Goal: Task Accomplishment & Management: Manage account settings

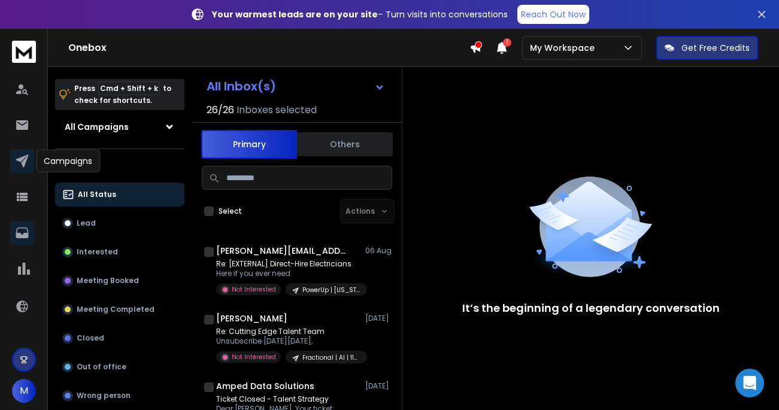
click at [17, 162] on icon at bounding box center [22, 161] width 14 height 14
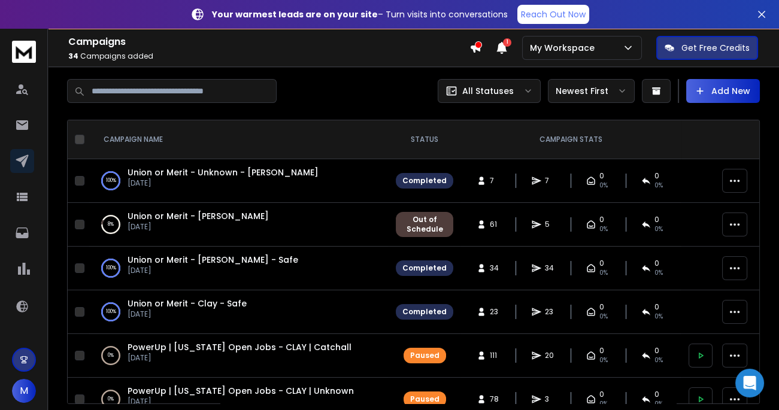
click at [310, 211] on div "8 % Union or Merit - Olivia - Catchall 6 days ago" at bounding box center [238, 224] width 275 height 29
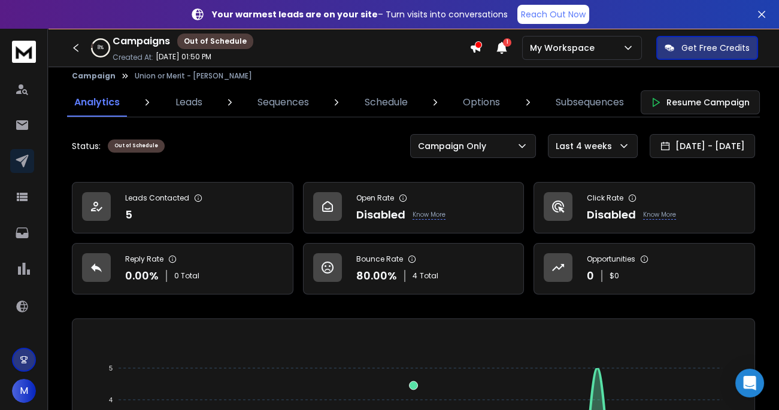
scroll to position [8, 0]
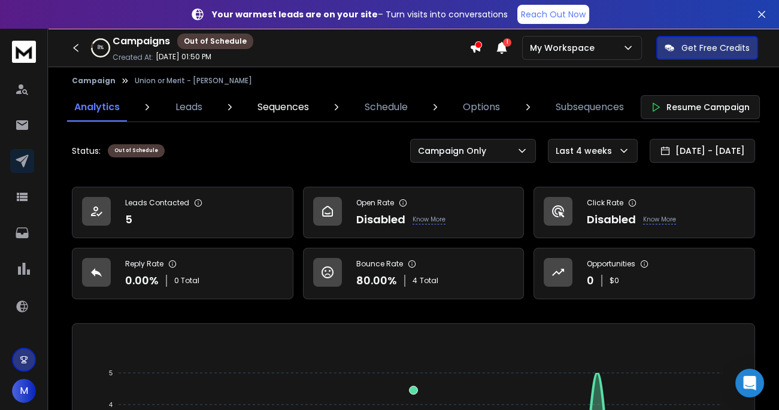
click at [275, 104] on p "Sequences" at bounding box center [282, 107] width 51 height 14
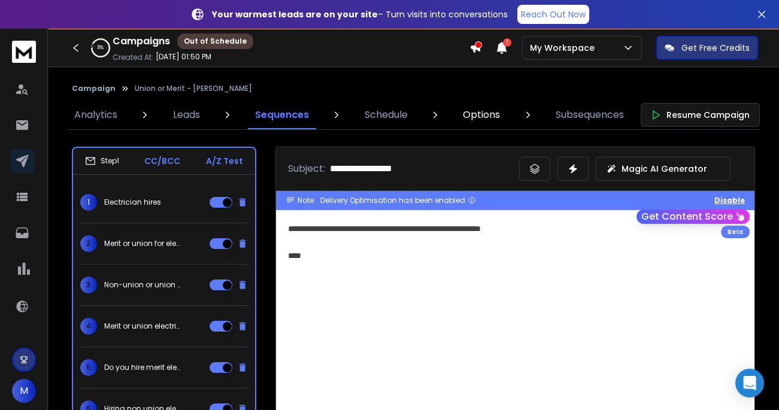
click at [475, 123] on link "Options" at bounding box center [481, 115] width 51 height 29
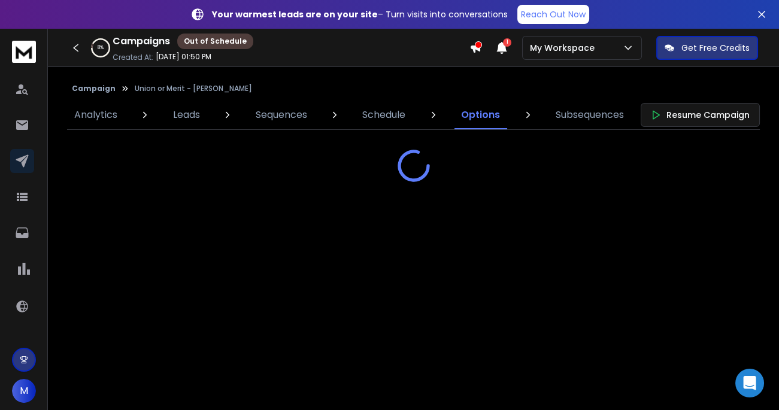
select select "*"
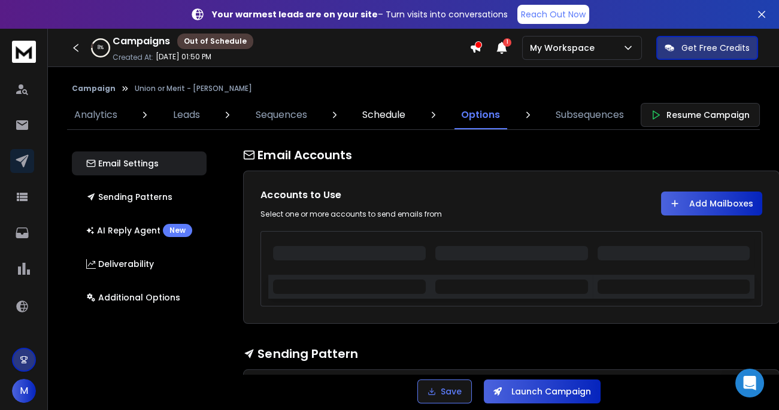
click at [400, 116] on p "Schedule" at bounding box center [383, 115] width 43 height 14
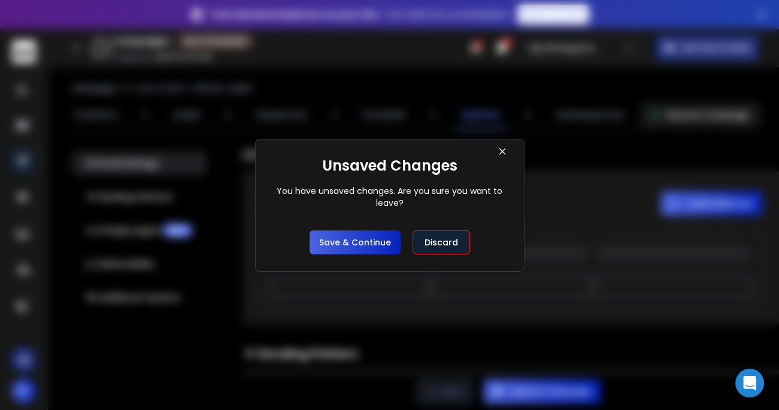
click at [344, 236] on button "Save & Continue" at bounding box center [355, 242] width 91 height 24
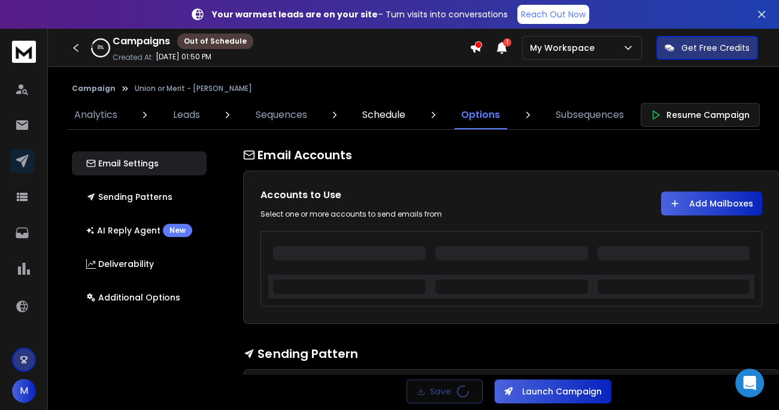
click at [381, 116] on p "Schedule" at bounding box center [383, 115] width 43 height 14
click at [371, 112] on p "Schedule" at bounding box center [383, 115] width 43 height 14
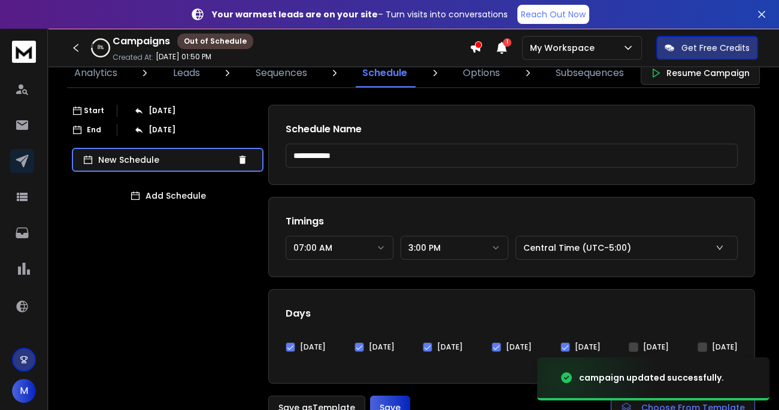
scroll to position [43, 0]
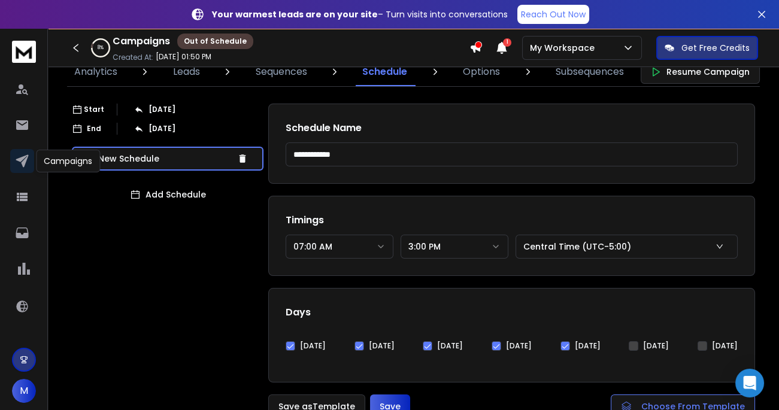
click at [20, 171] on link at bounding box center [22, 161] width 24 height 24
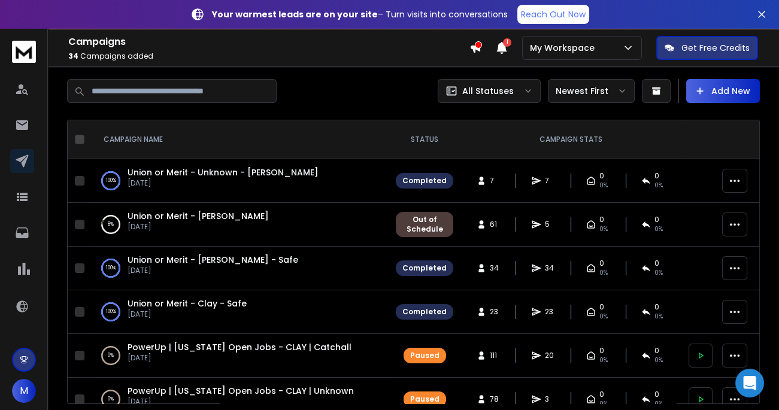
click at [730, 226] on icon "button" at bounding box center [735, 225] width 12 height 12
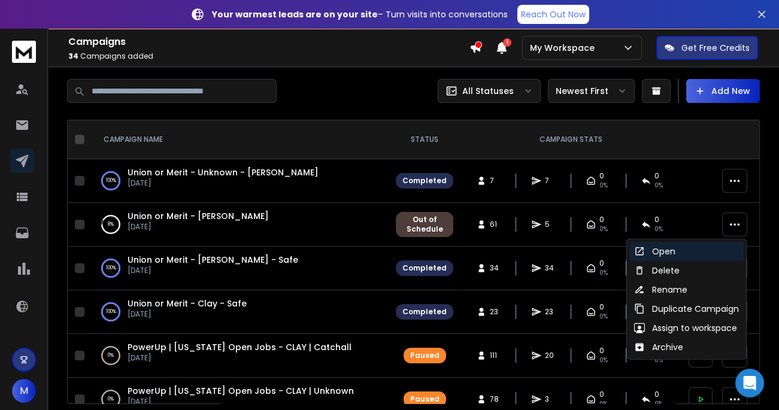
click at [443, 222] on div "Out of Schedule" at bounding box center [424, 224] width 44 height 19
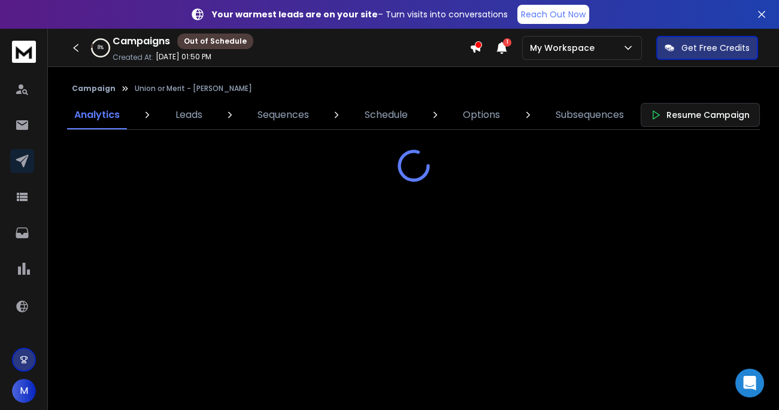
click at [10, 156] on div "M" at bounding box center [24, 222] width 48 height 386
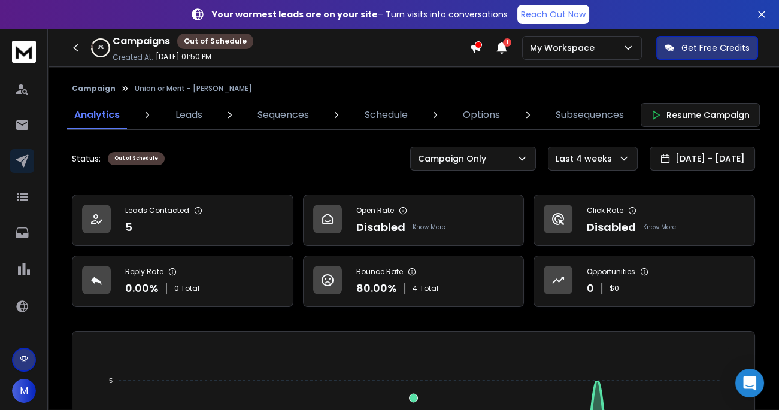
click at [15, 156] on icon at bounding box center [22, 161] width 14 height 14
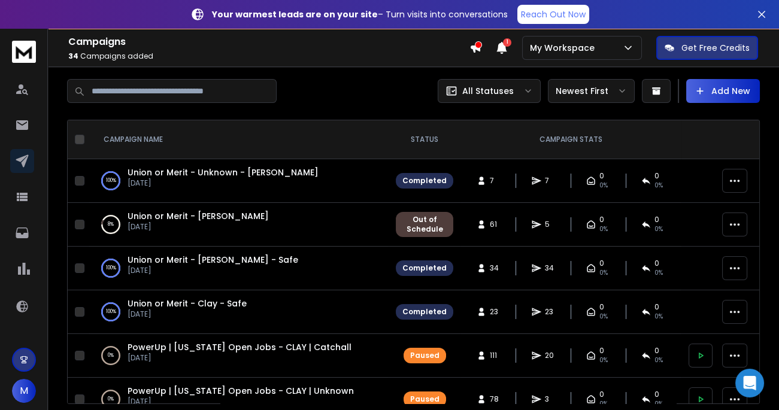
click at [171, 294] on td "100 % Union or Merit - Clay - Safe 6 days ago" at bounding box center [238, 312] width 299 height 44
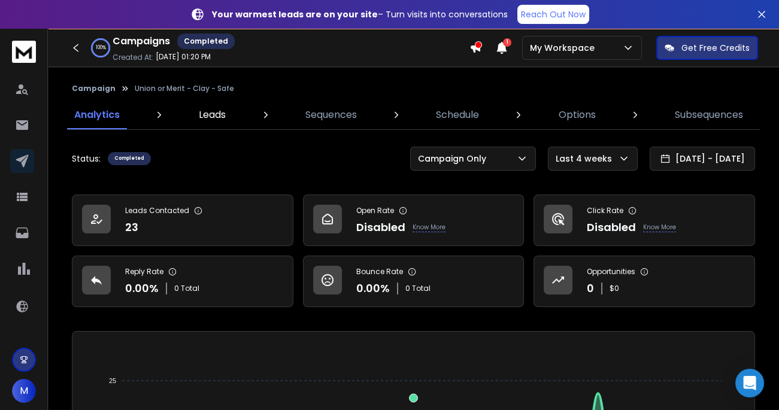
click at [220, 117] on p "Leads" at bounding box center [212, 115] width 27 height 14
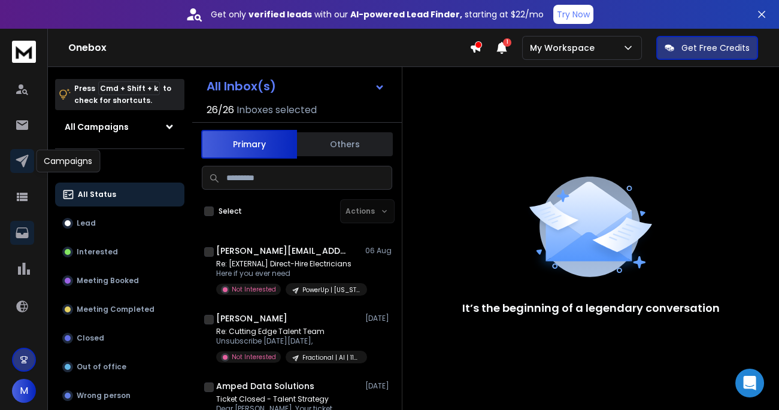
click at [20, 157] on icon at bounding box center [22, 161] width 14 height 14
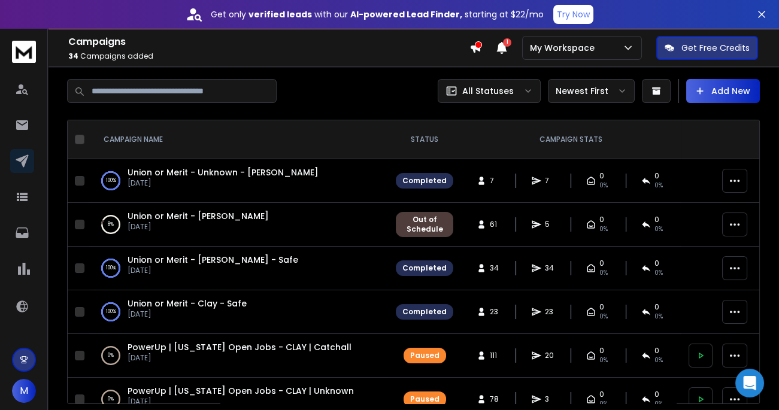
click at [177, 307] on span "Union or Merit - Clay - Safe" at bounding box center [187, 304] width 119 height 12
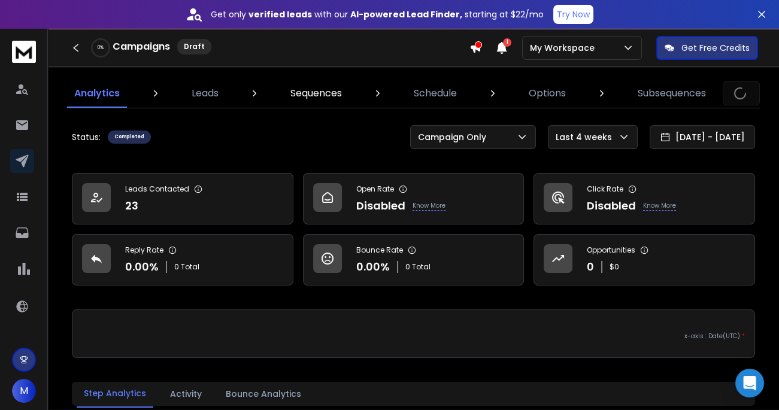
click at [316, 87] on p "Sequences" at bounding box center [315, 93] width 51 height 14
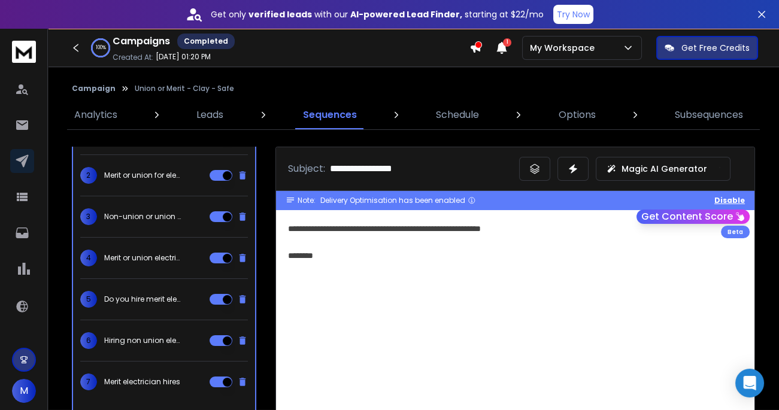
scroll to position [76, 0]
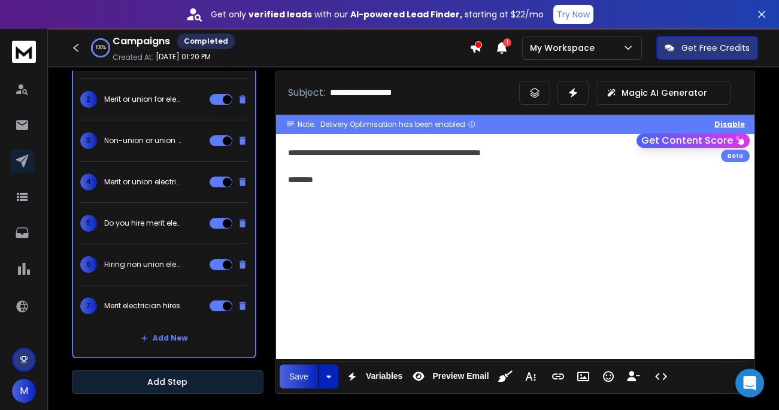
click at [161, 378] on button "Add Step" at bounding box center [168, 382] width 192 height 24
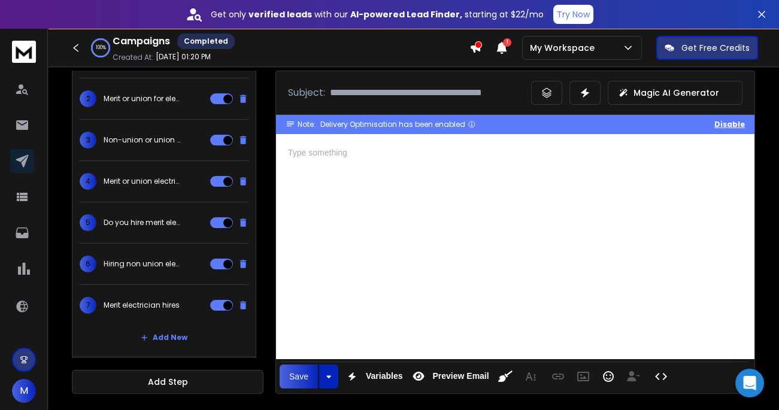
click at [356, 259] on div at bounding box center [515, 246] width 478 height 225
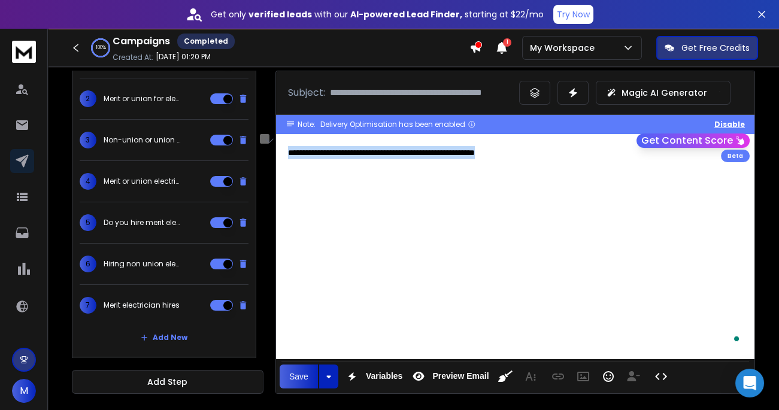
copy div "**********"
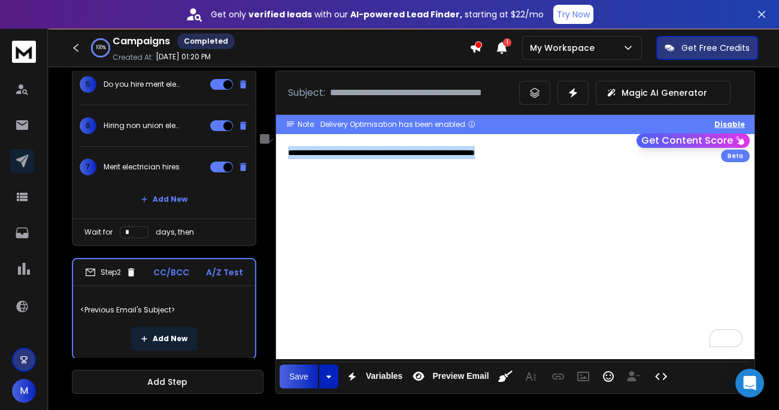
click at [169, 341] on button "Add New" at bounding box center [164, 339] width 66 height 24
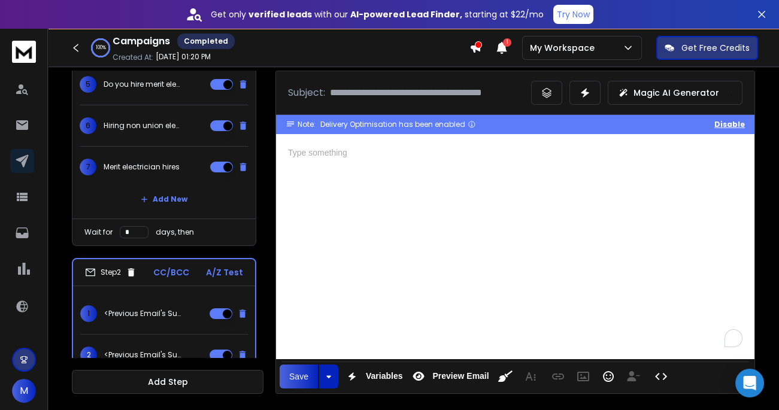
click at [371, 303] on div "To enrich screen reader interactions, please activate Accessibility in Grammarl…" at bounding box center [515, 246] width 478 height 225
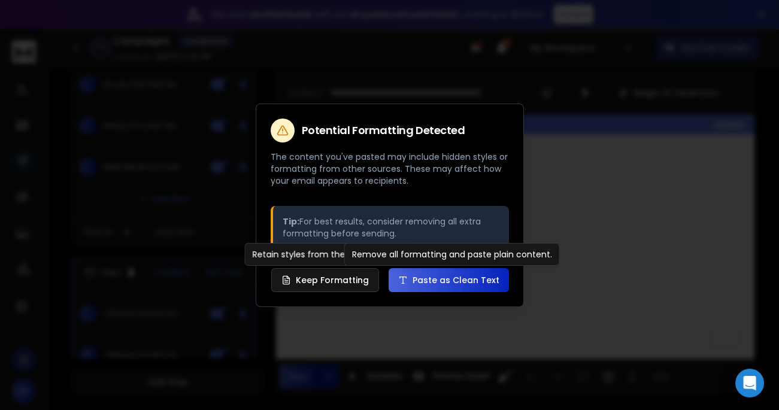
click at [454, 272] on button "Paste as Clean Text" at bounding box center [449, 280] width 120 height 24
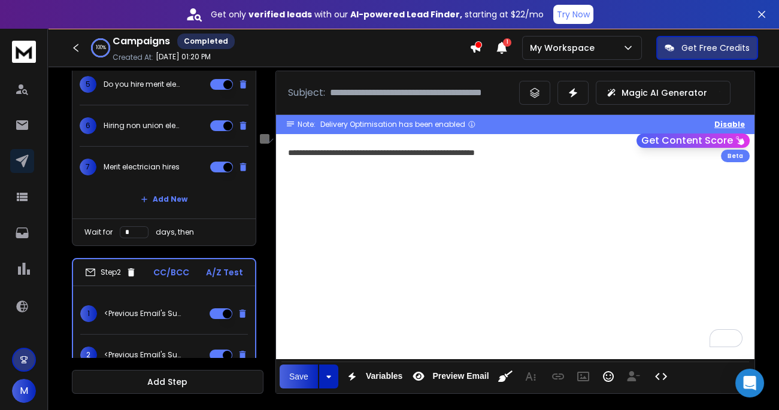
click at [622, 233] on div "**********" at bounding box center [515, 246] width 478 height 225
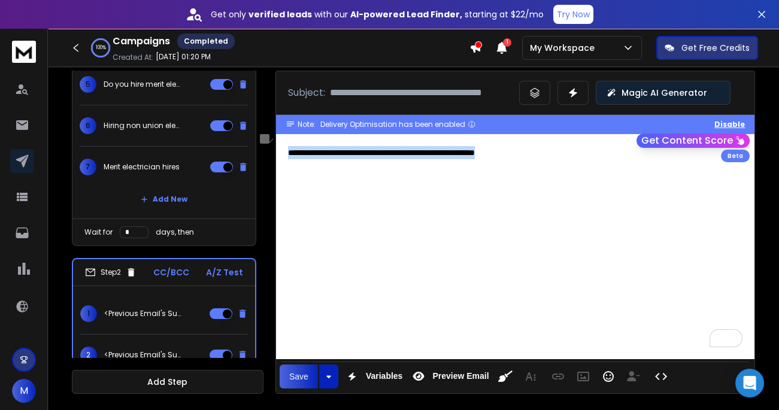
click at [662, 93] on p "Magic AI Generator" at bounding box center [664, 93] width 86 height 12
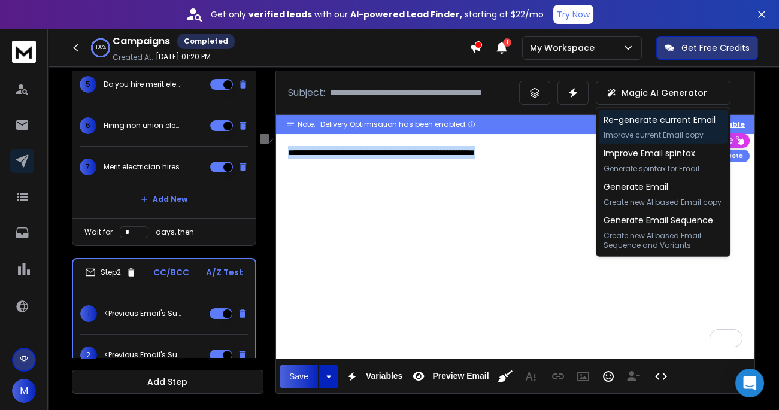
click at [674, 129] on div "Re-generate current Email Improve current Email copy" at bounding box center [659, 127] width 112 height 26
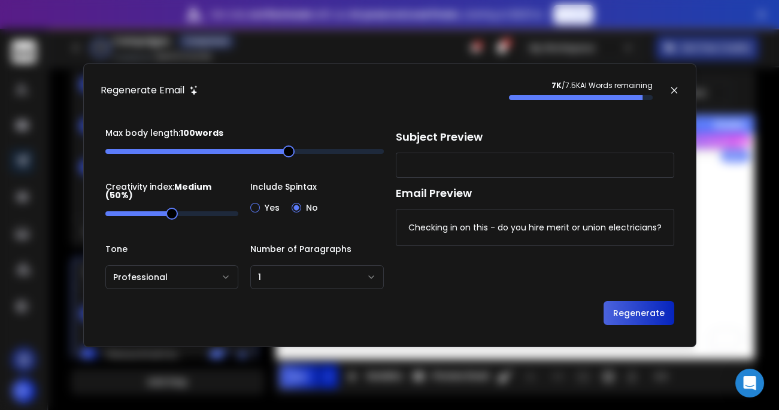
click at [648, 324] on button "Regenerate" at bounding box center [638, 313] width 71 height 24
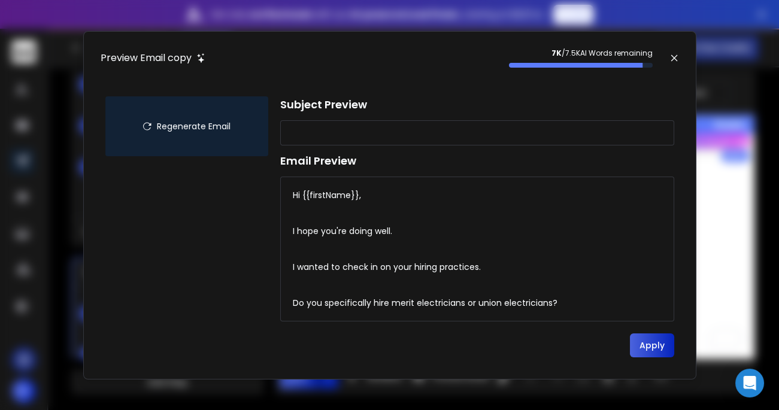
click at [645, 357] on div "Regenerate Email Subject Preview Email Preview Hi {{firstName}}, I hope you're …" at bounding box center [390, 227] width 578 height 271
click at [646, 339] on button "Apply" at bounding box center [652, 345] width 44 height 24
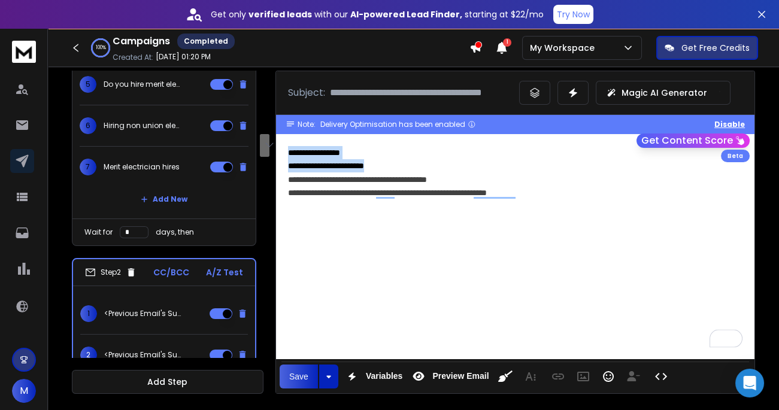
drag, startPoint x: 405, startPoint y: 168, endPoint x: 233, endPoint y: 101, distance: 184.4
click at [233, 101] on div "**********" at bounding box center [413, 232] width 683 height 323
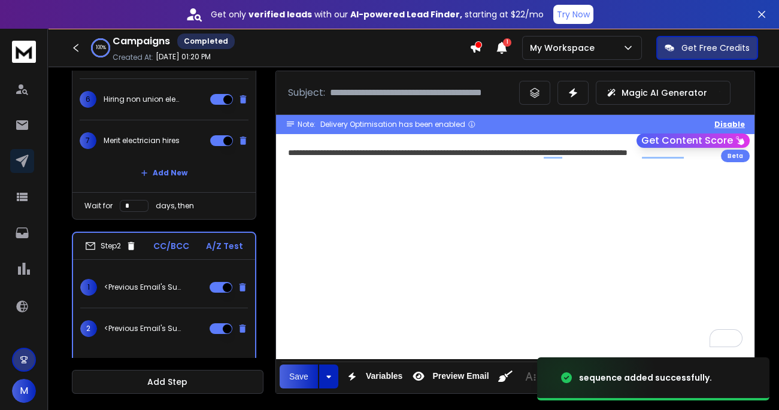
scroll to position [255, 0]
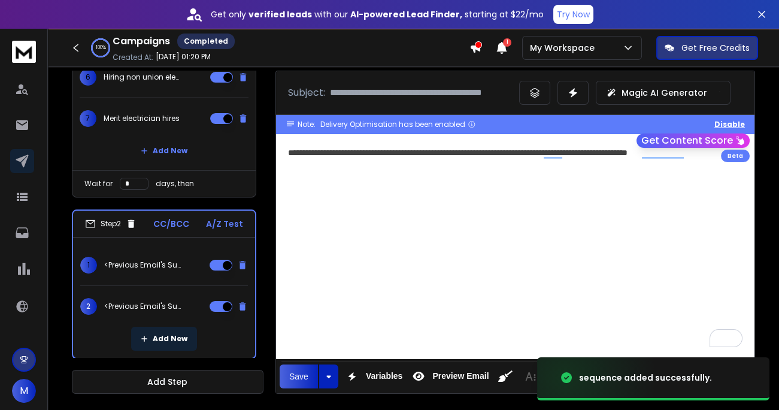
click at [160, 333] on button "Add New" at bounding box center [164, 339] width 66 height 24
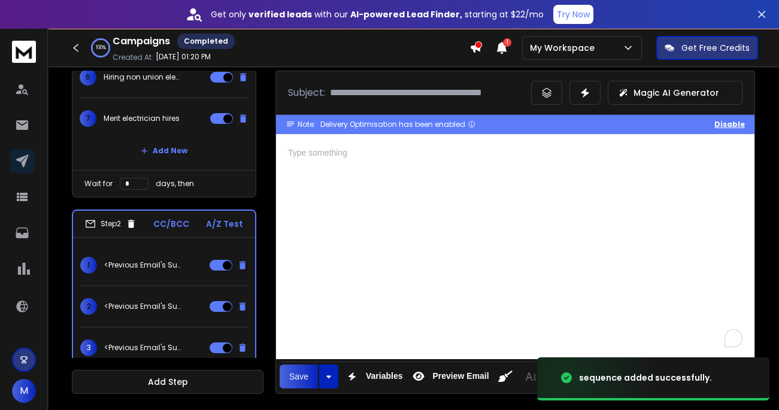
click at [389, 283] on div "To enrich screen reader interactions, please activate Accessibility in Grammarl…" at bounding box center [515, 246] width 478 height 225
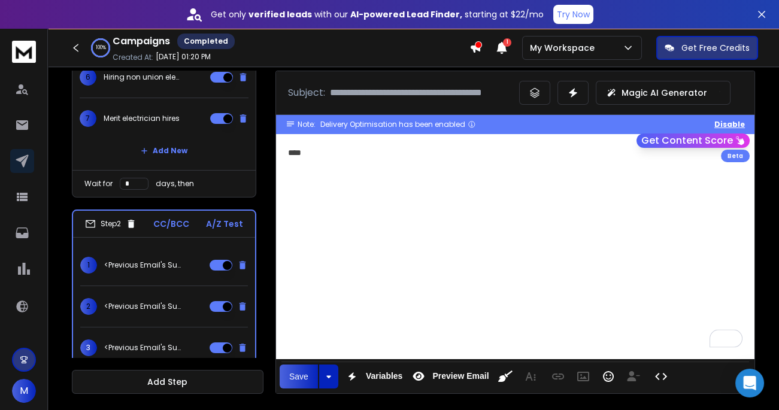
click at [378, 388] on div "Save Save Save as Template Variables Insert Variable Preview Email Preview Emai…" at bounding box center [410, 376] width 265 height 29
click at [378, 383] on div "Variables" at bounding box center [373, 376] width 65 height 19
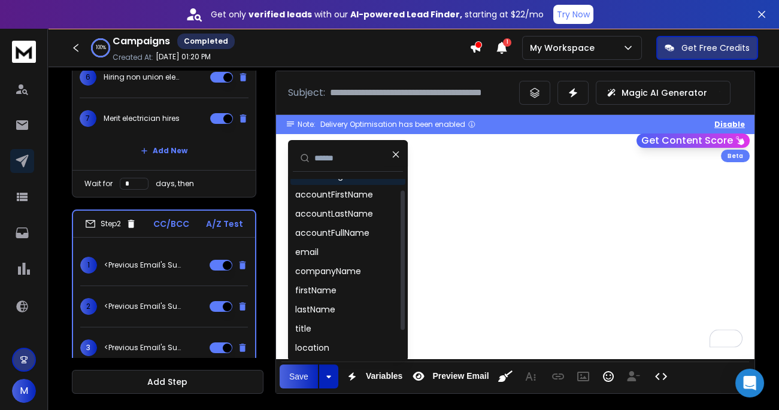
scroll to position [16, 0]
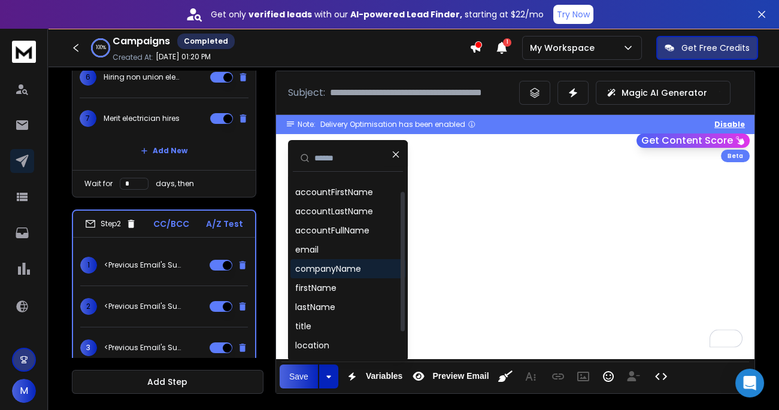
click at [350, 271] on div "companyName" at bounding box center [328, 269] width 66 height 12
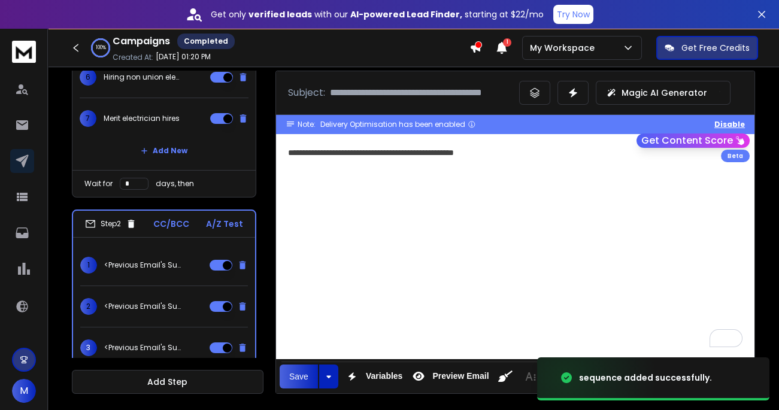
scroll to position [296, 0]
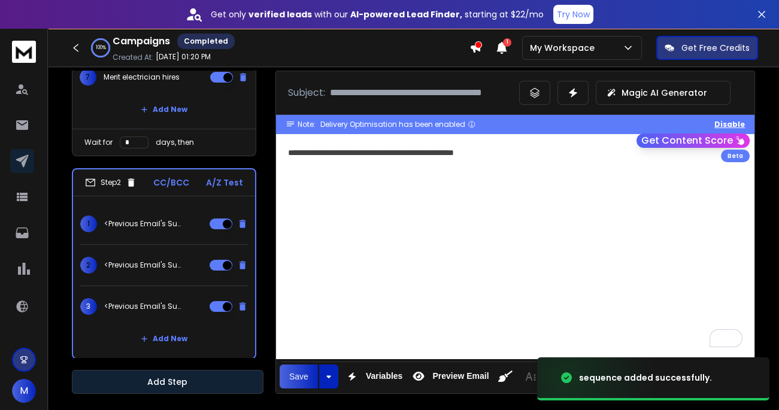
click at [134, 377] on button "Add Step" at bounding box center [168, 382] width 192 height 24
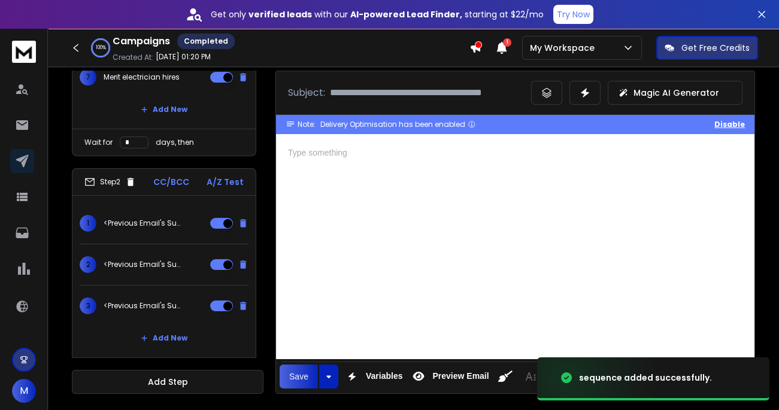
click at [275, 305] on div "Subject: Magic AI Generator Note: Delivery Optimisation has been enabled Disabl…" at bounding box center [515, 232] width 480 height 323
click at [316, 296] on div at bounding box center [515, 246] width 478 height 225
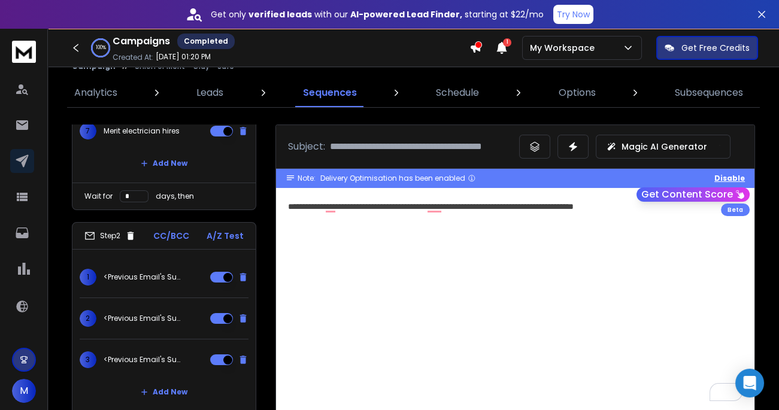
scroll to position [0, 0]
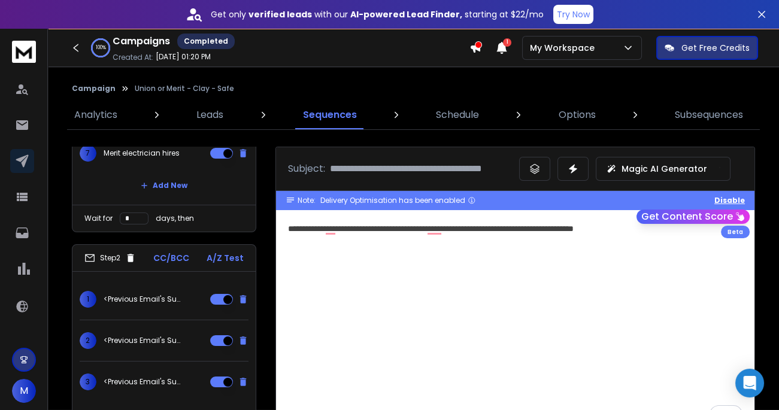
click at [151, 299] on p "<Previous Email's Subject>" at bounding box center [142, 300] width 77 height 10
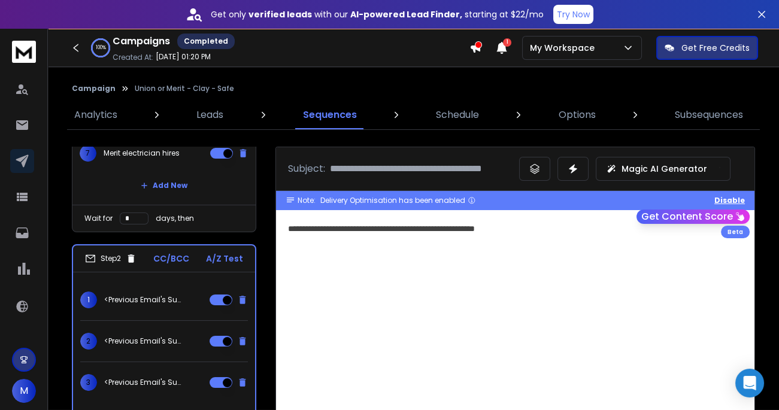
click at [396, 283] on div "**********" at bounding box center [515, 322] width 478 height 225
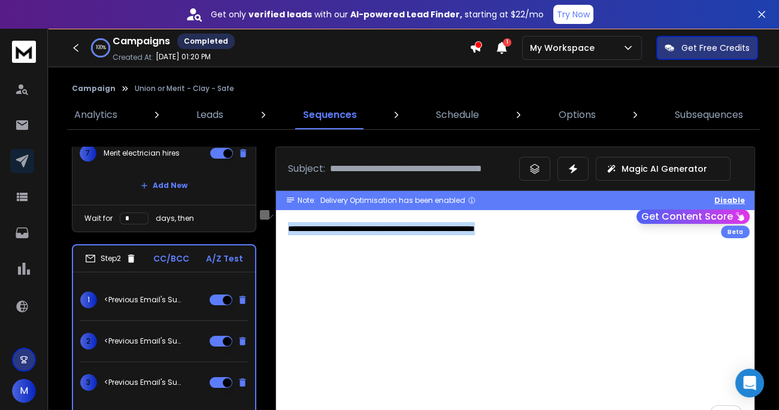
copy div "**********"
click at [136, 333] on div "2 <Previous Email's Subject>" at bounding box center [130, 341] width 101 height 17
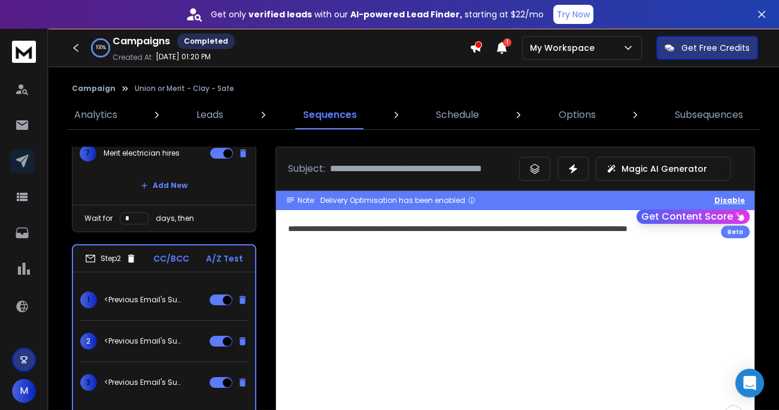
click at [409, 344] on div "**********" at bounding box center [515, 322] width 478 height 225
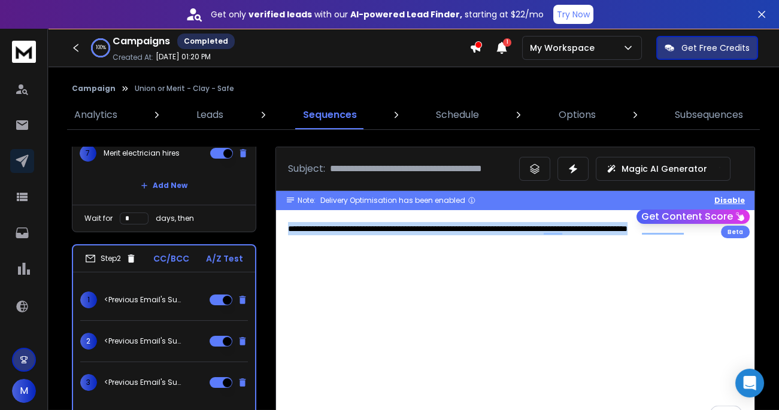
copy div "**********"
click at [361, 226] on div "**********" at bounding box center [515, 228] width 454 height 13
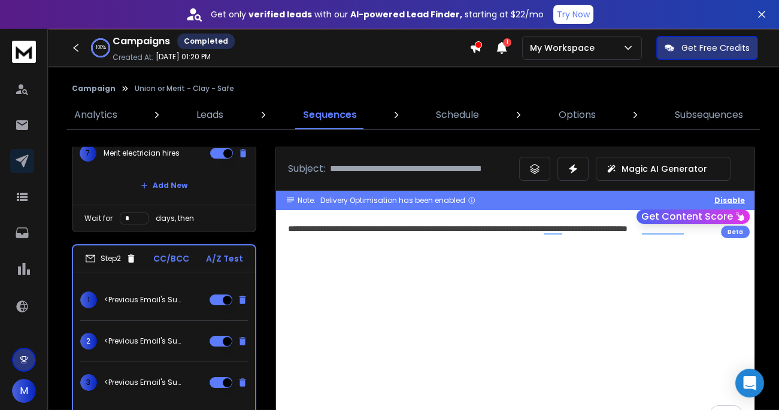
click at [96, 384] on span "3" at bounding box center [88, 382] width 17 height 17
click at [399, 318] on div "**********" at bounding box center [515, 322] width 478 height 225
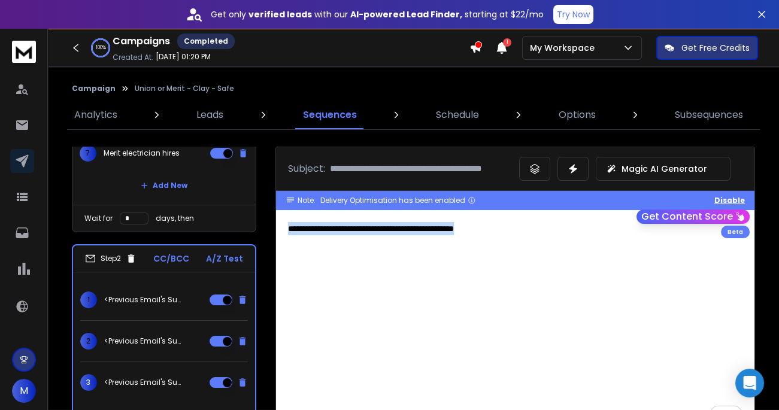
copy div "**********"
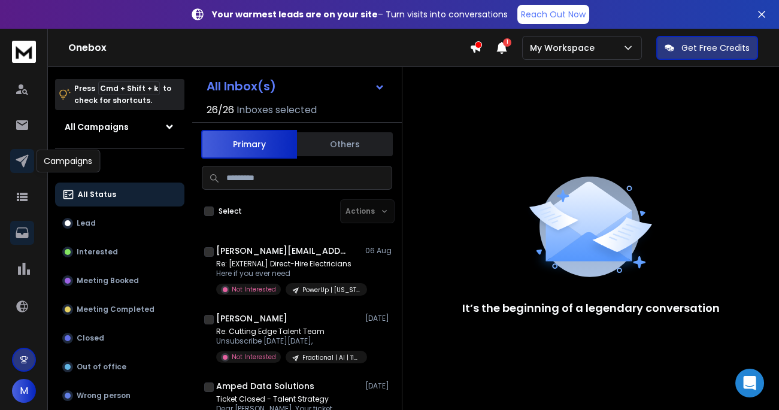
click at [26, 162] on icon at bounding box center [22, 161] width 14 height 14
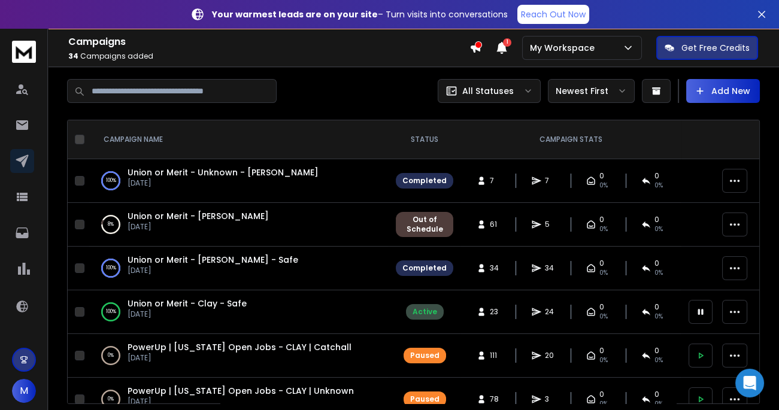
click at [186, 260] on span "Union or Merit - [PERSON_NAME] - Safe" at bounding box center [213, 260] width 171 height 12
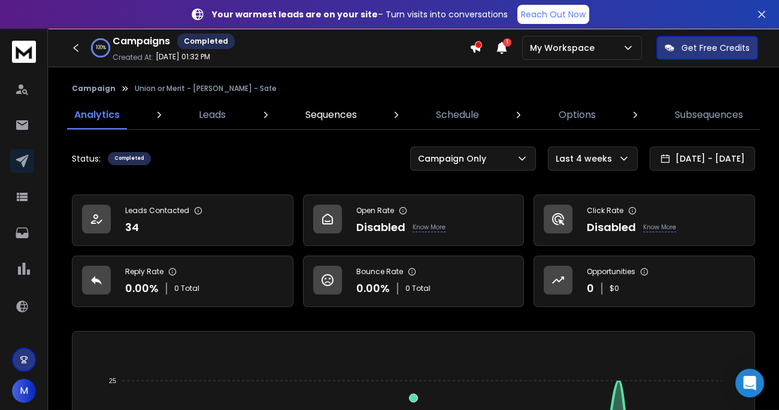
click at [320, 113] on p "Sequences" at bounding box center [330, 115] width 51 height 14
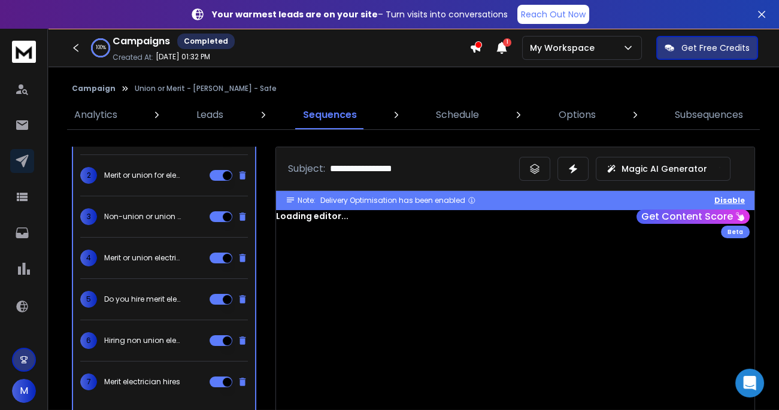
scroll to position [76, 0]
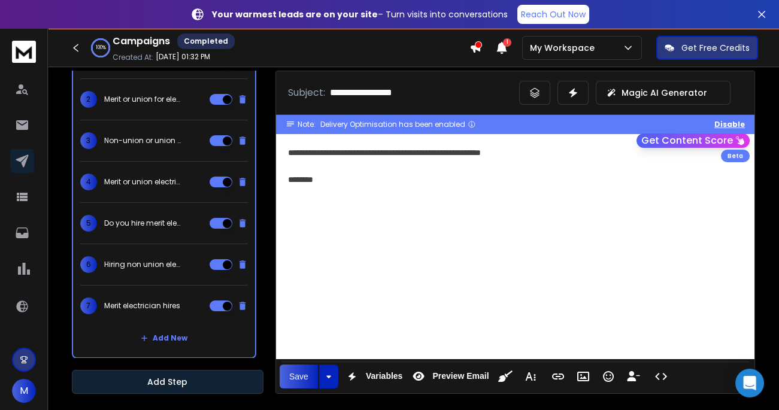
click at [171, 378] on button "Add Step" at bounding box center [168, 382] width 192 height 24
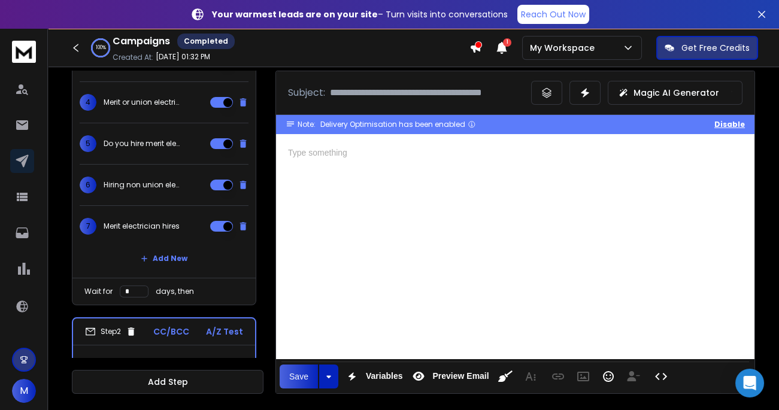
scroll to position [207, 0]
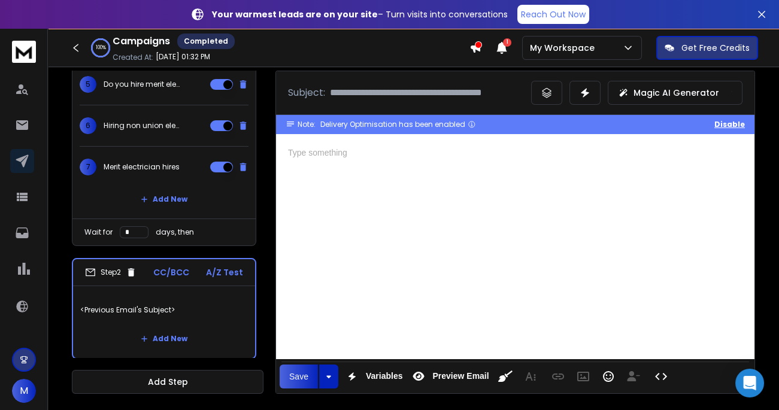
click at [460, 249] on div at bounding box center [515, 246] width 478 height 225
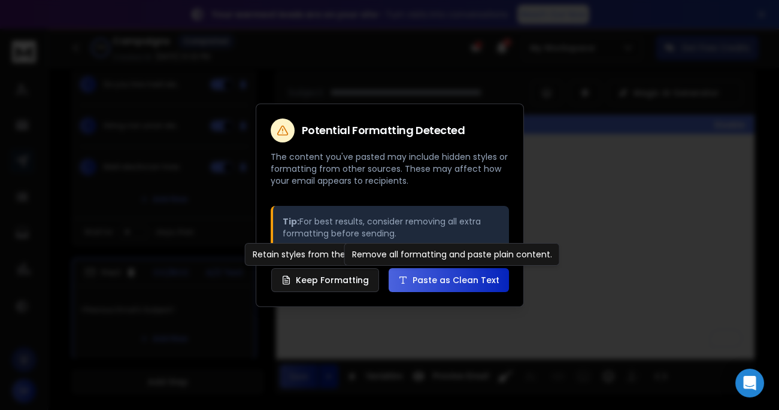
click at [461, 278] on button "Paste as Clean Text" at bounding box center [449, 280] width 120 height 24
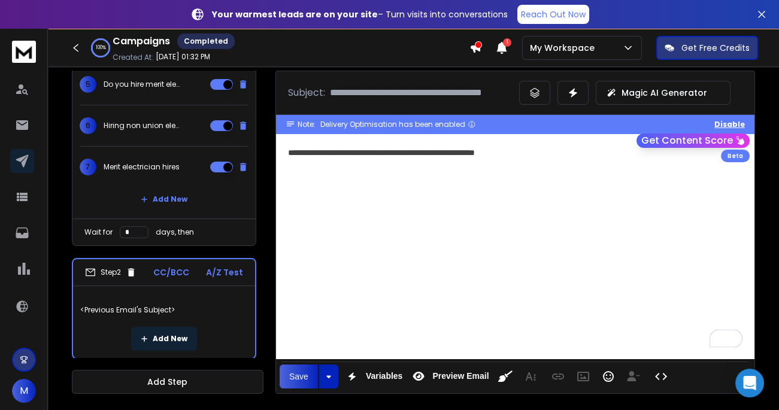
click at [163, 339] on button "Add New" at bounding box center [164, 339] width 66 height 24
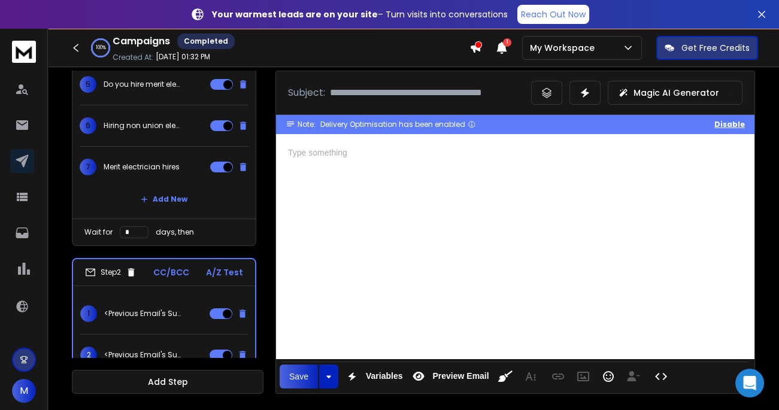
click at [432, 251] on div at bounding box center [515, 246] width 478 height 225
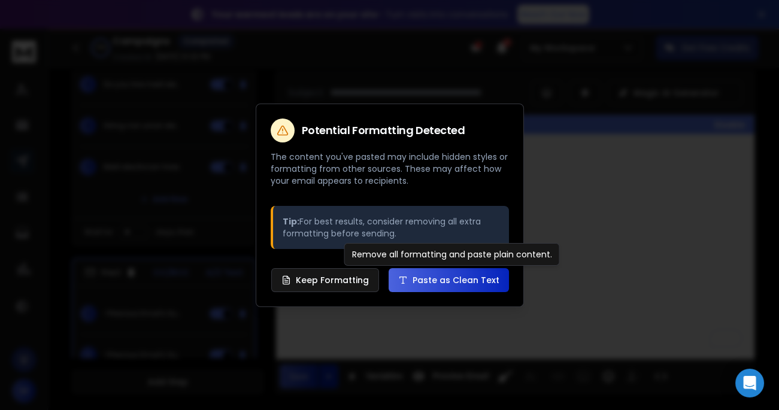
click at [495, 285] on button "Paste as Clean Text" at bounding box center [449, 280] width 120 height 24
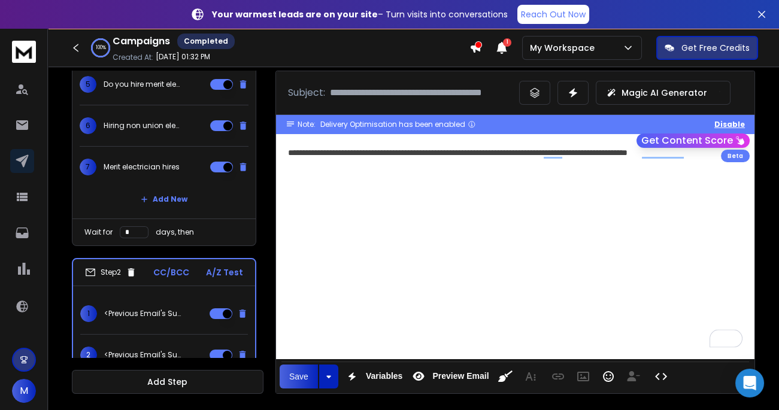
scroll to position [255, 0]
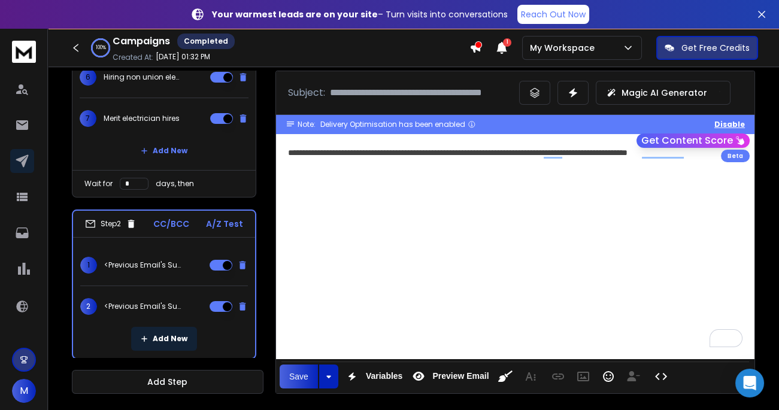
click at [165, 330] on button "Add New" at bounding box center [164, 339] width 66 height 24
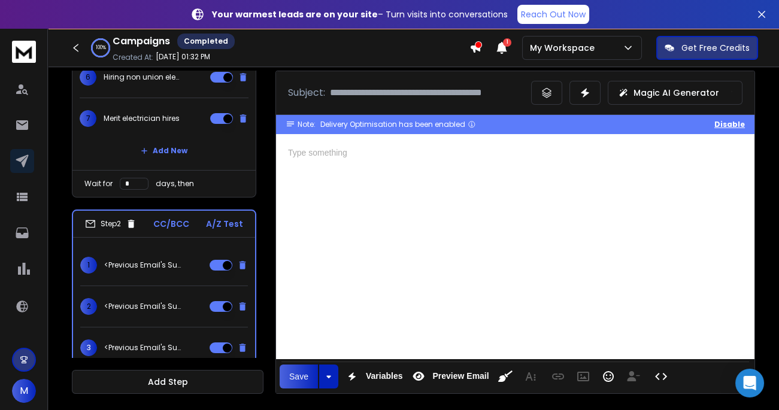
click at [343, 232] on div at bounding box center [515, 246] width 478 height 225
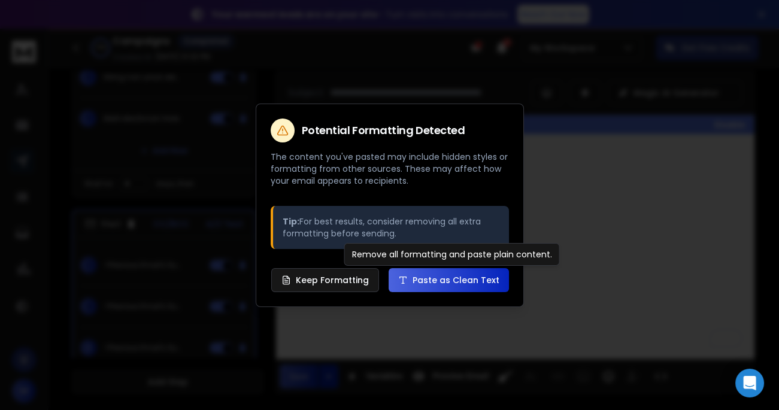
click at [436, 285] on button "Paste as Clean Text" at bounding box center [449, 280] width 120 height 24
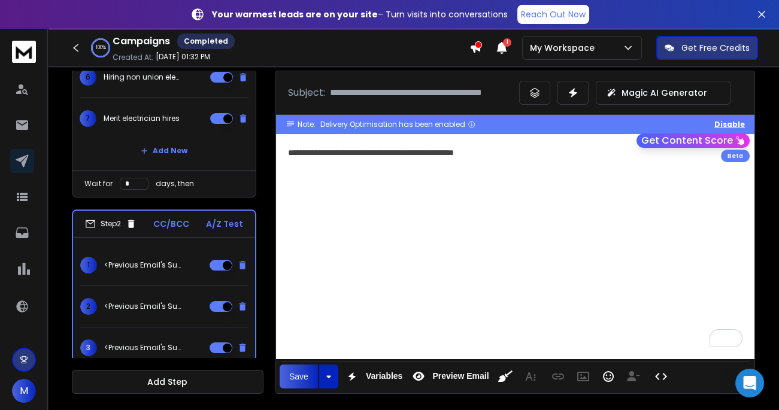
scroll to position [296, 0]
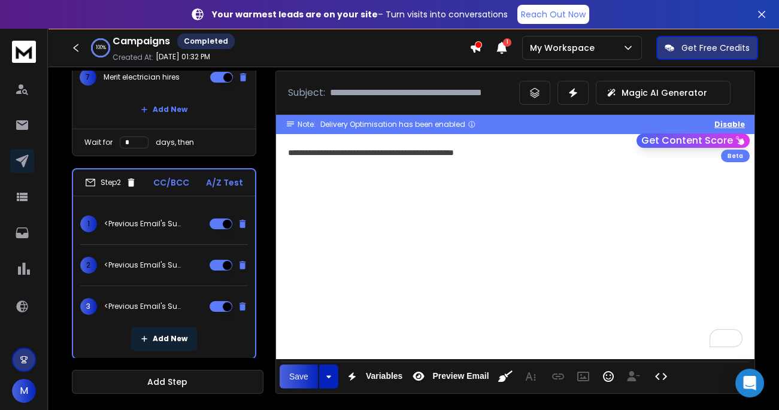
click at [160, 334] on button "Add New" at bounding box center [164, 339] width 66 height 24
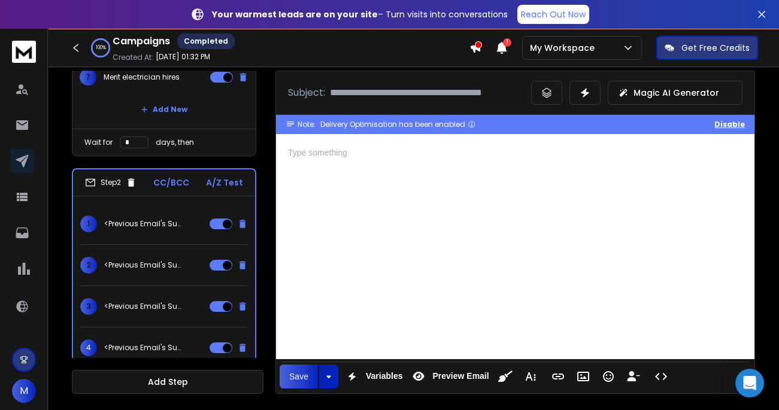
click at [498, 221] on div at bounding box center [515, 246] width 478 height 225
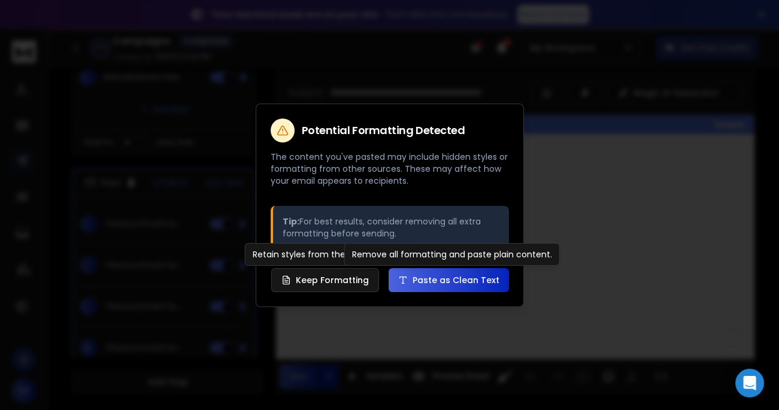
click at [481, 275] on button "Paste as Clean Text" at bounding box center [449, 280] width 120 height 24
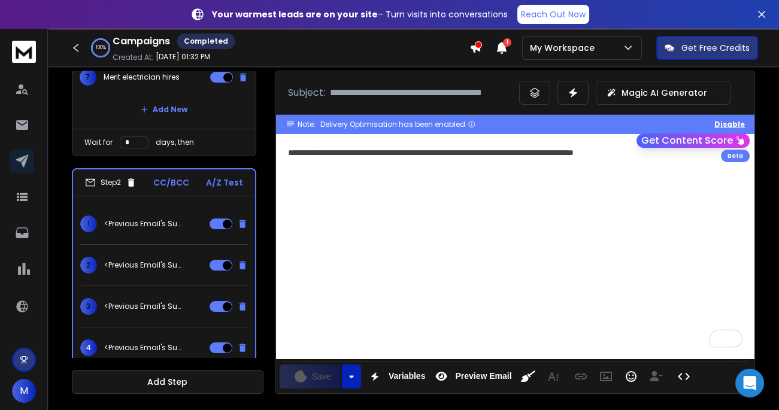
click at [302, 374] on icon "button" at bounding box center [300, 376] width 13 height 13
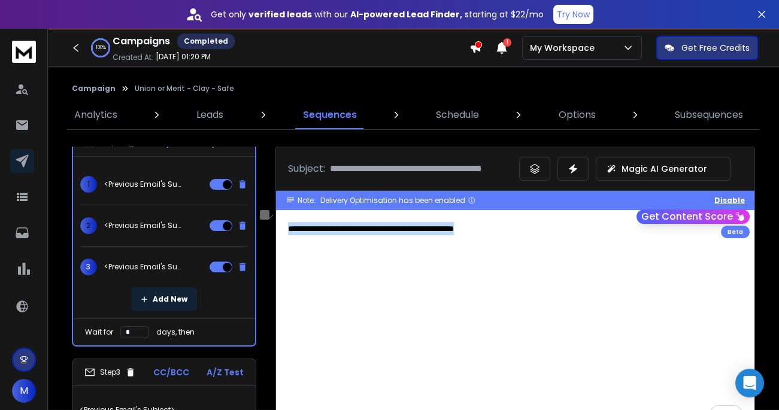
scroll to position [435, 0]
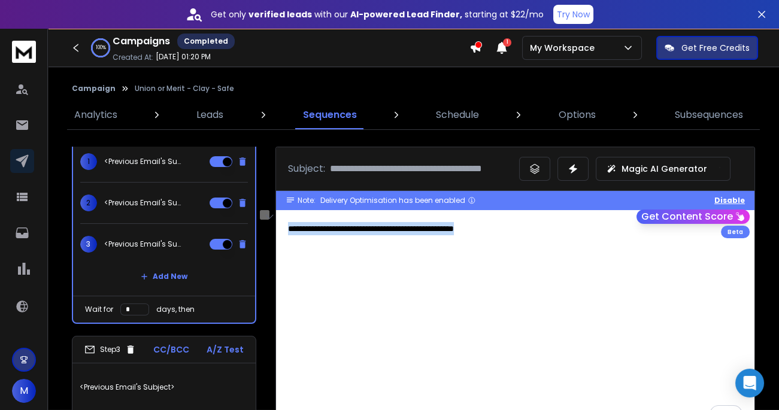
click at [144, 390] on p "<Previous Email's Subject>" at bounding box center [164, 388] width 169 height 34
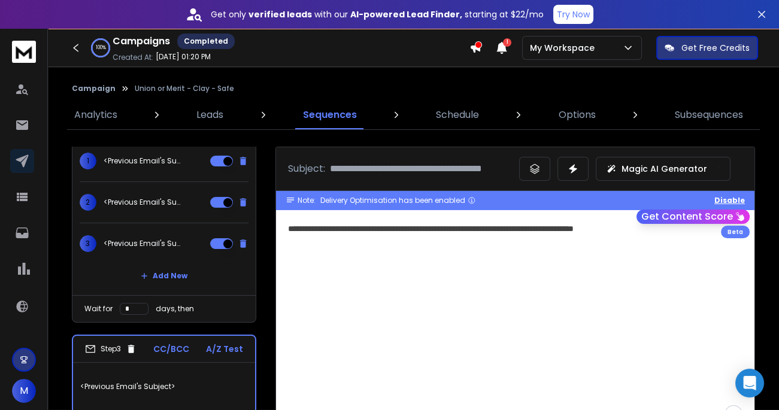
click at [351, 329] on div "**********" at bounding box center [515, 322] width 478 height 225
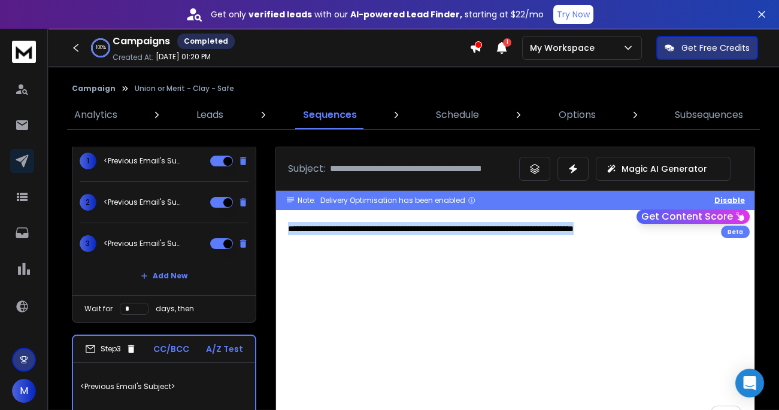
copy div "**********"
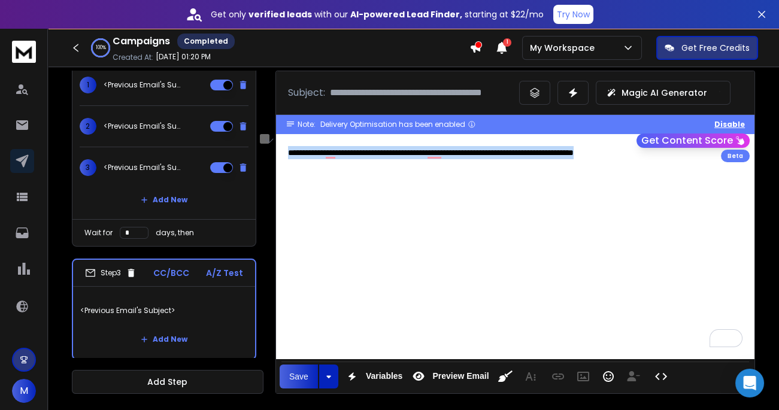
click at [132, 268] on icon at bounding box center [131, 273] width 11 height 11
type input "**********"
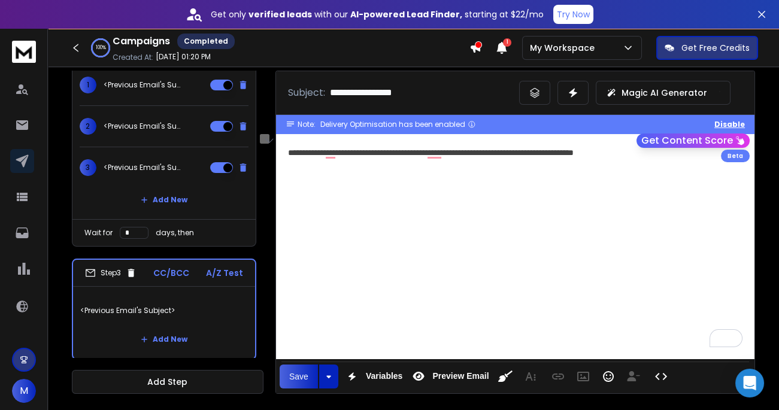
scroll to position [296, 0]
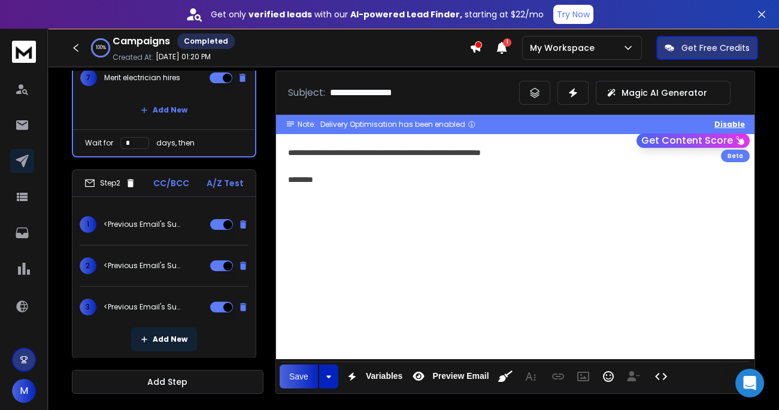
click at [153, 332] on button "Add New" at bounding box center [164, 339] width 66 height 24
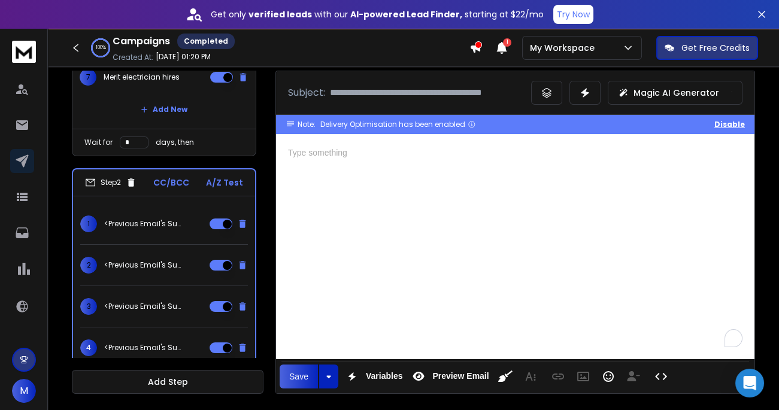
click at [402, 268] on div "To enrich screen reader interactions, please activate Accessibility in Grammarl…" at bounding box center [515, 246] width 478 height 225
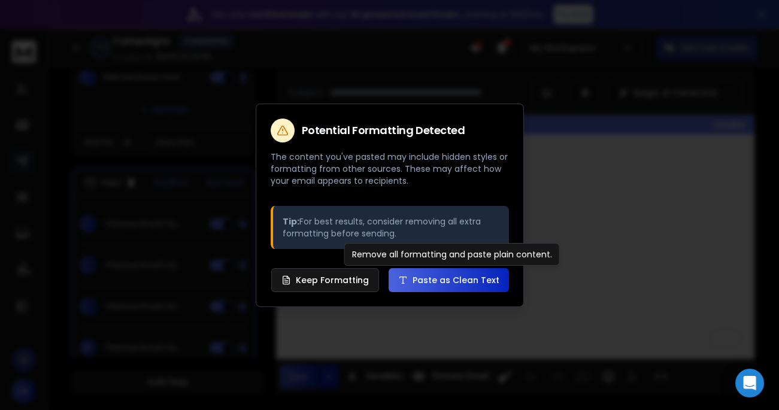
click at [451, 290] on button "Paste as Clean Text" at bounding box center [449, 280] width 120 height 24
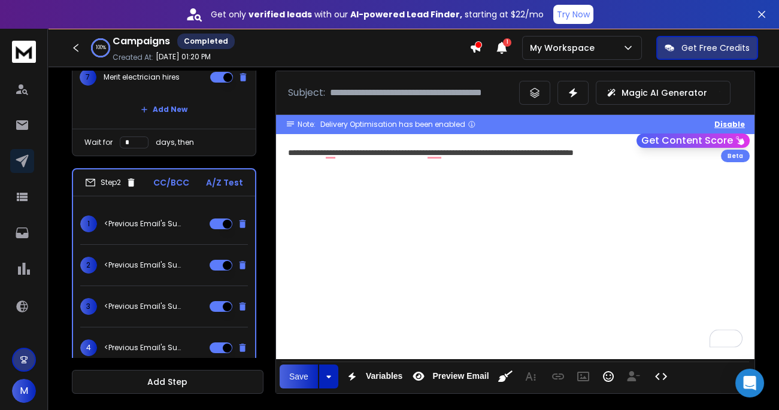
click at [147, 304] on p "<Previous Email's Subject>" at bounding box center [142, 307] width 77 height 10
click at [151, 262] on p "<Previous Email's Subject>" at bounding box center [142, 265] width 77 height 10
click at [124, 323] on div "3 <Previous Email's Subject>" at bounding box center [164, 306] width 168 height 41
click at [129, 343] on p "<Previous Email's Subject>" at bounding box center [142, 348] width 77 height 10
click at [465, 202] on div "**********" at bounding box center [515, 246] width 478 height 225
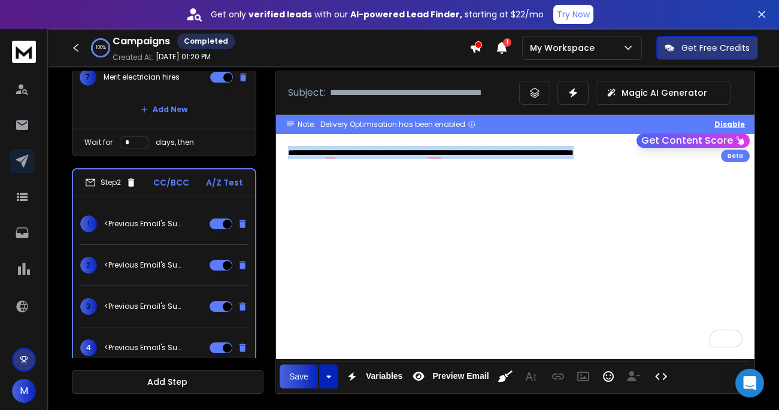
copy div "**********"
